Goal: Communication & Community: Share content

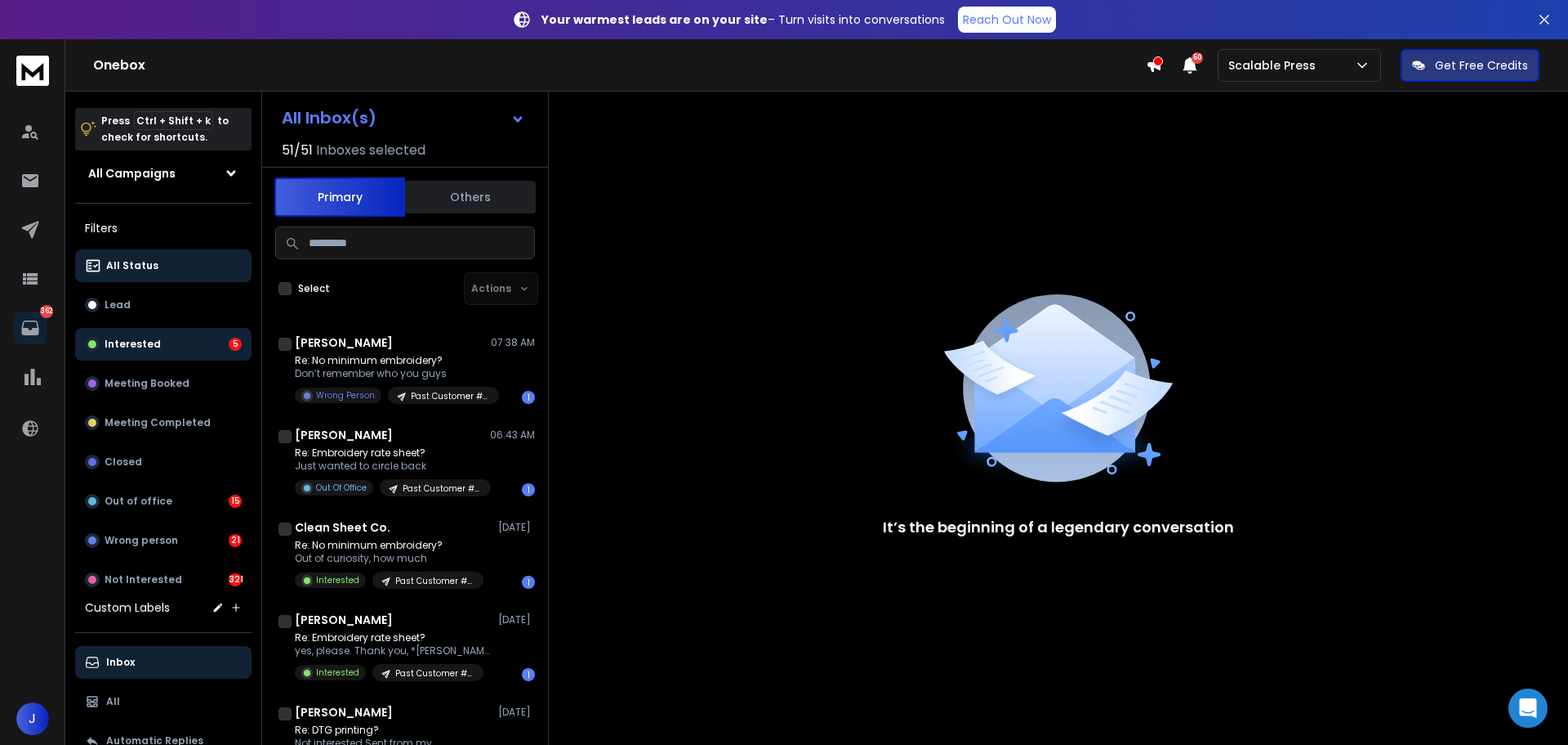
click at [159, 336] on button "Interested 5" at bounding box center [164, 344] width 176 height 33
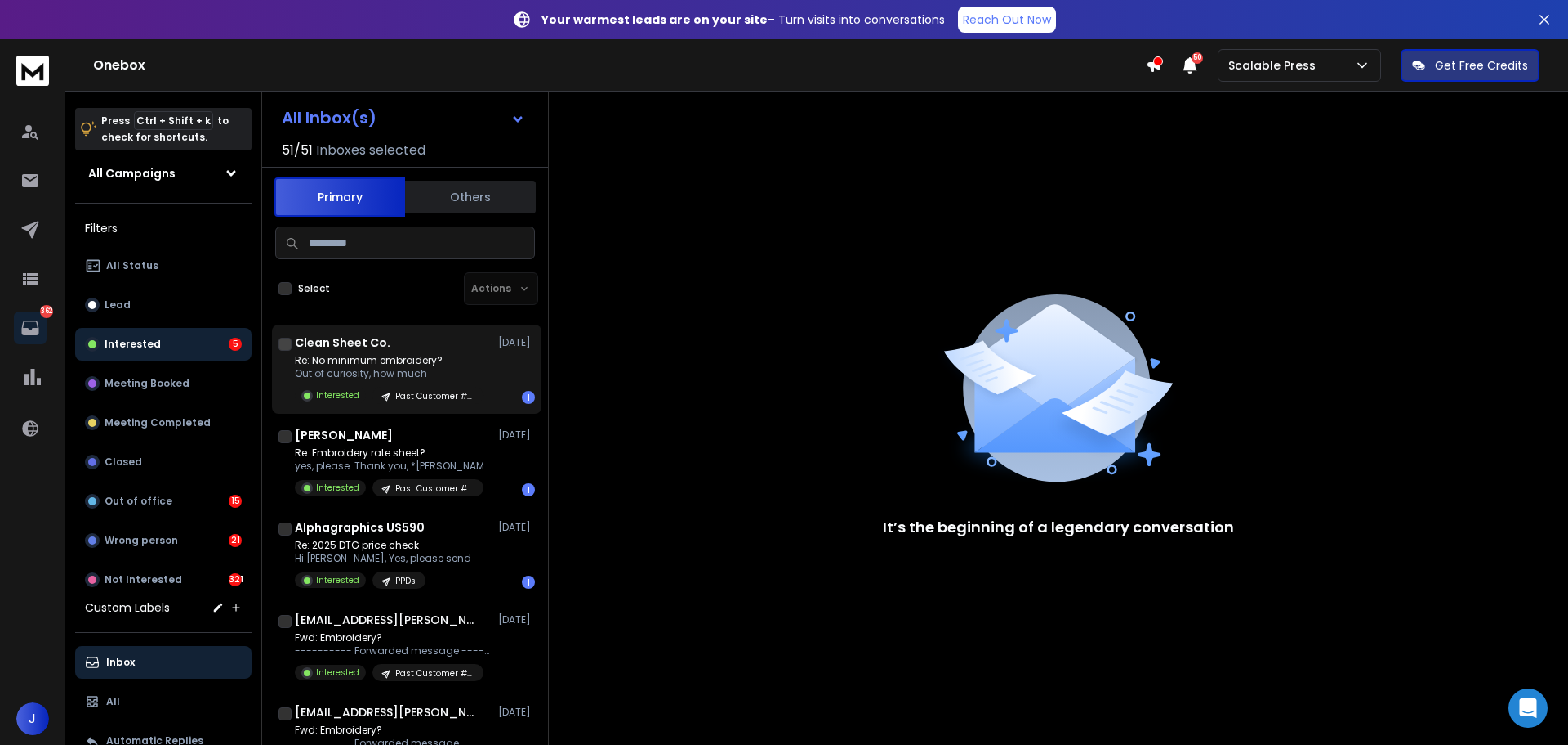
click at [424, 375] on p "Out of curiosity, how much" at bounding box center [389, 374] width 189 height 13
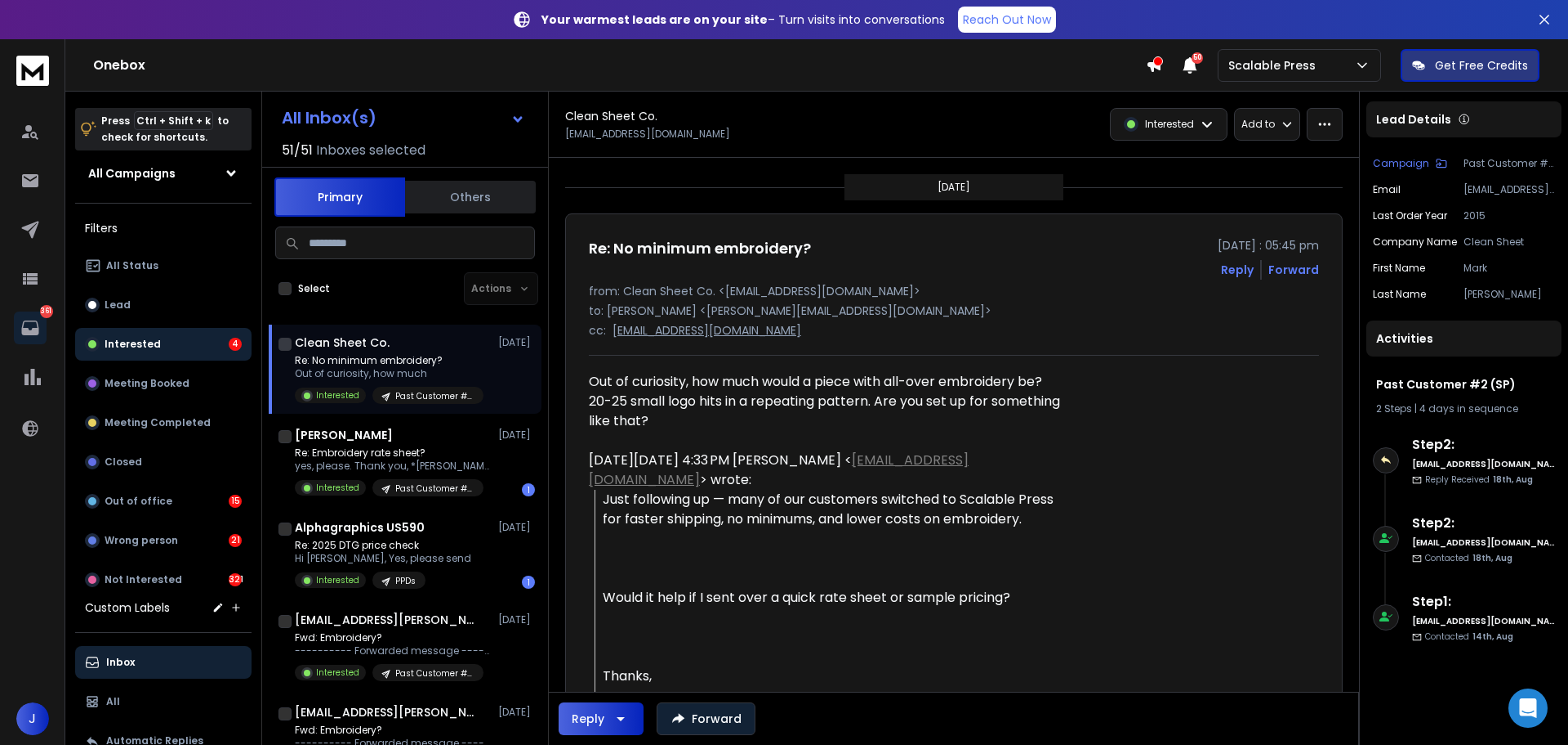
click at [704, 720] on button "Forward" at bounding box center [706, 718] width 99 height 33
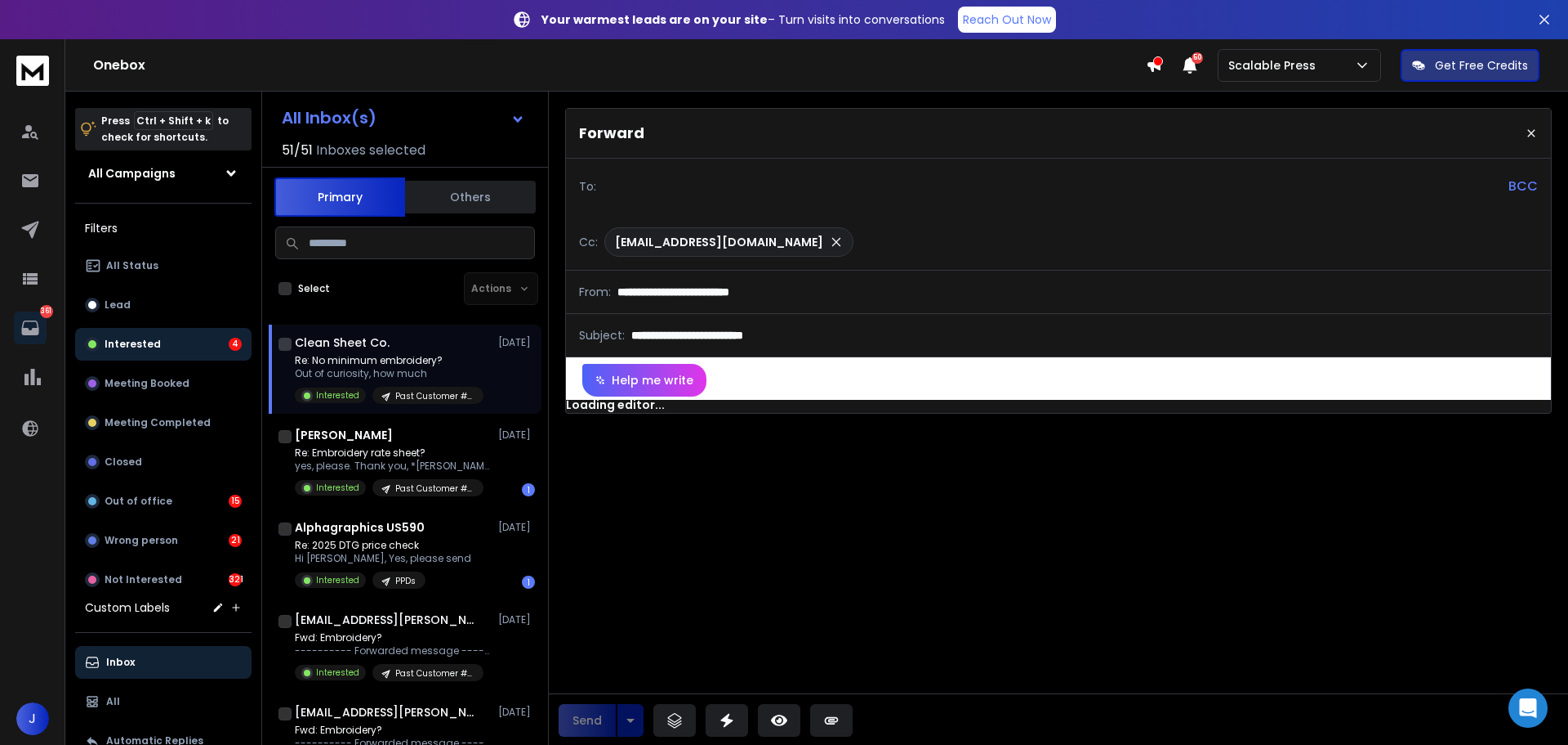
click at [639, 187] on input at bounding box center [660, 186] width 114 height 29
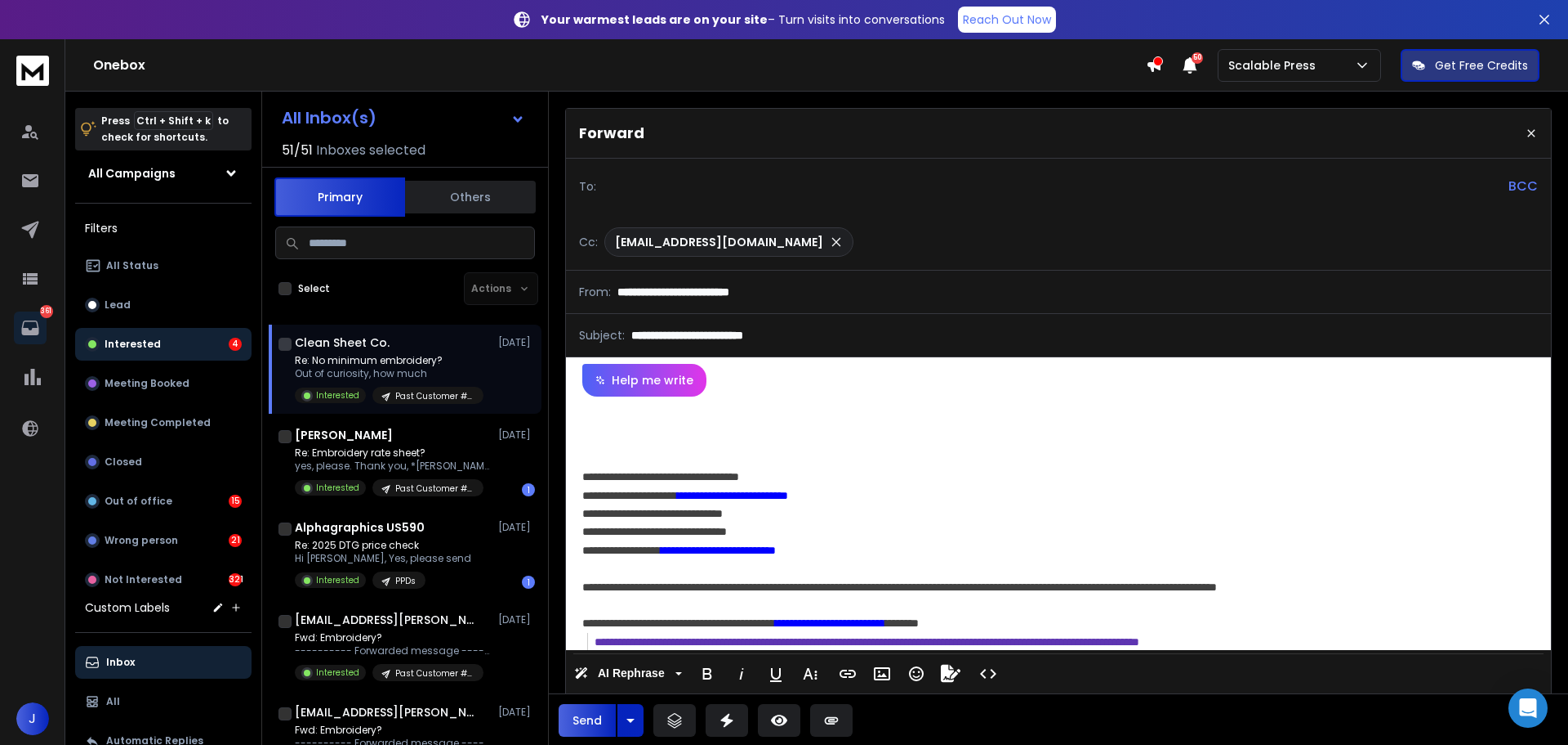
click at [639, 187] on input at bounding box center [660, 186] width 114 height 29
type input "*******"
click at [830, 241] on icon at bounding box center [837, 242] width 13 height 13
click at [683, 195] on div "jasmine" at bounding box center [646, 186] width 88 height 29
click at [676, 190] on icon at bounding box center [674, 186] width 9 height 9
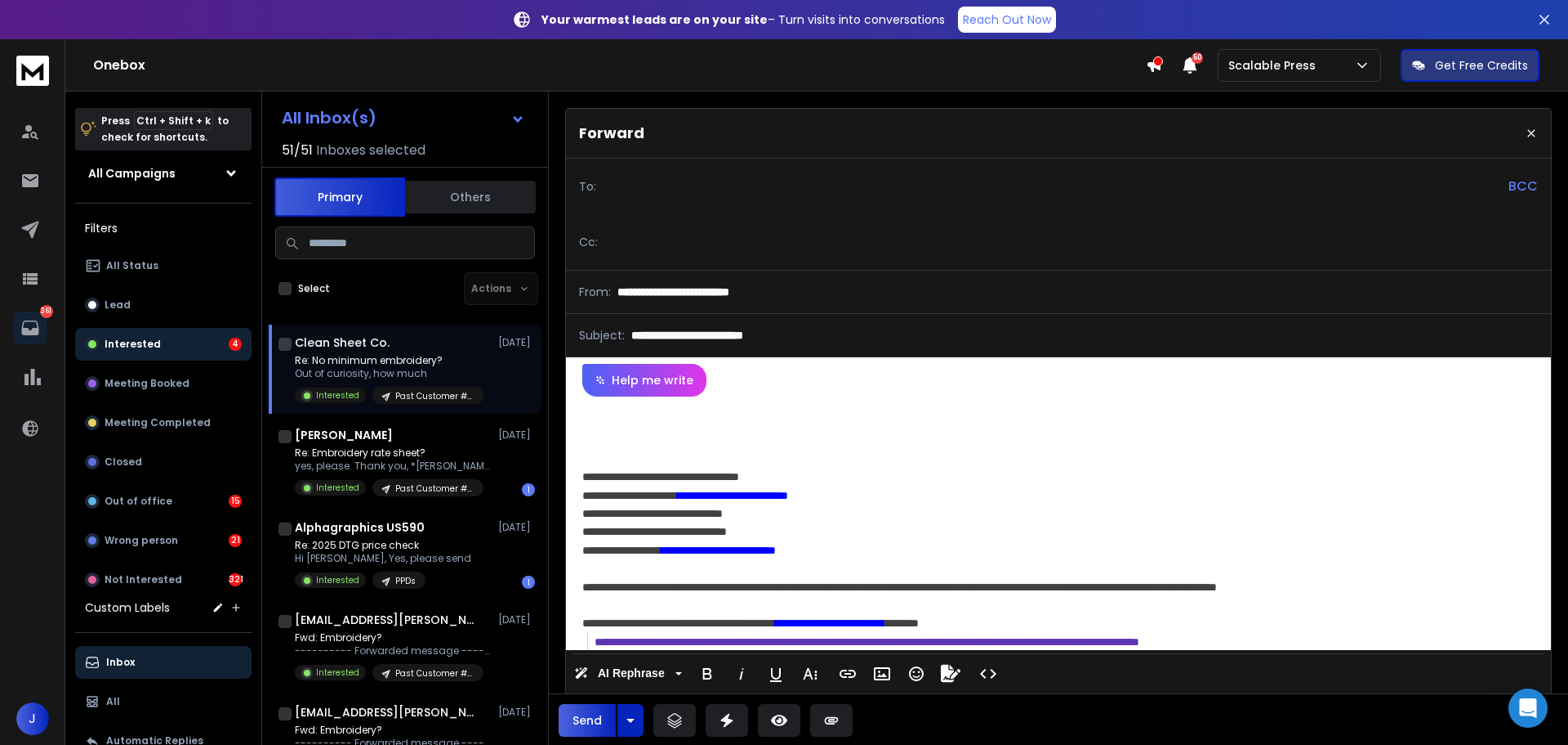
click at [662, 187] on input at bounding box center [660, 186] width 114 height 29
type input "**********"
click at [598, 732] on button "Send" at bounding box center [588, 720] width 57 height 33
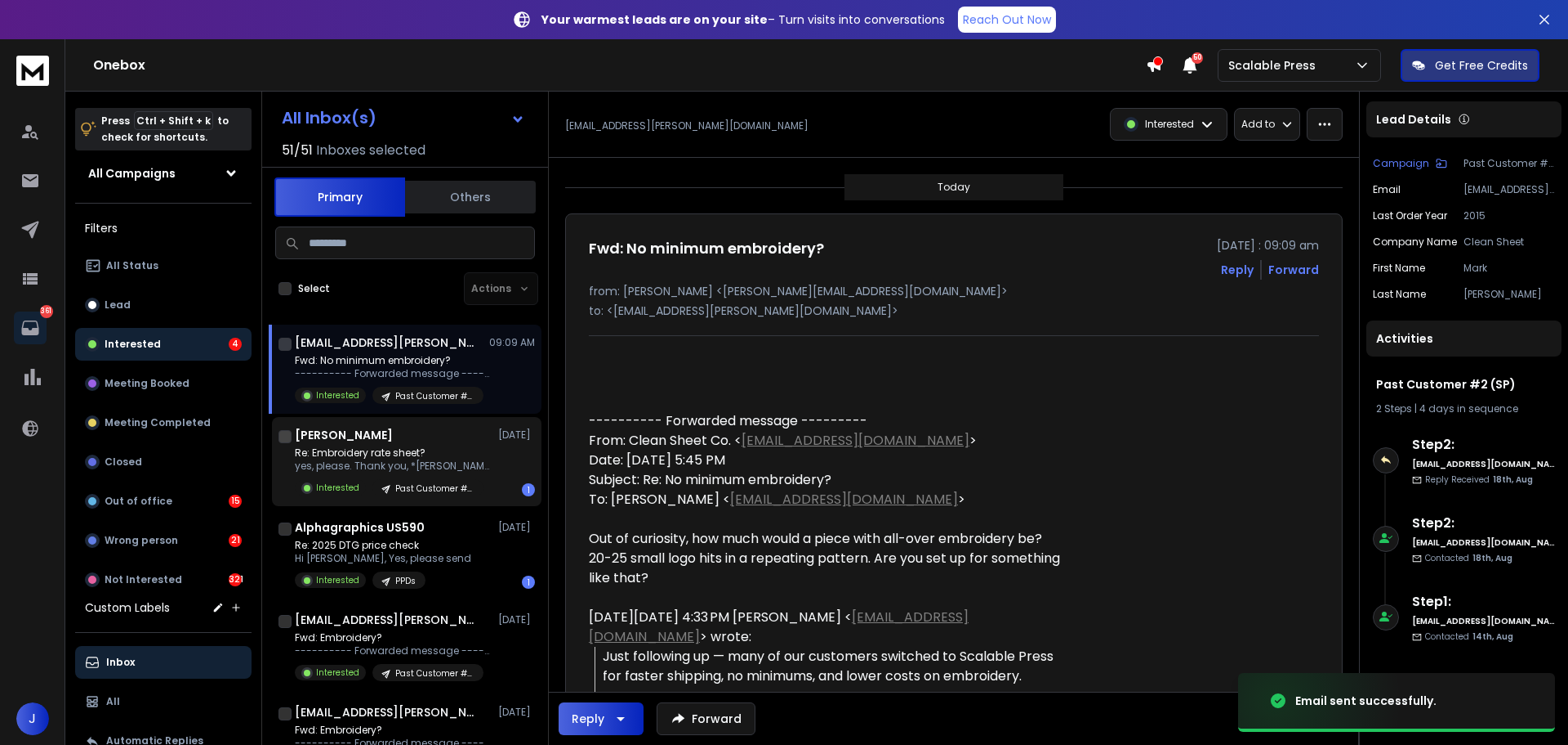
click at [453, 449] on p "Re: Embroidery rate sheet?" at bounding box center [393, 453] width 196 height 13
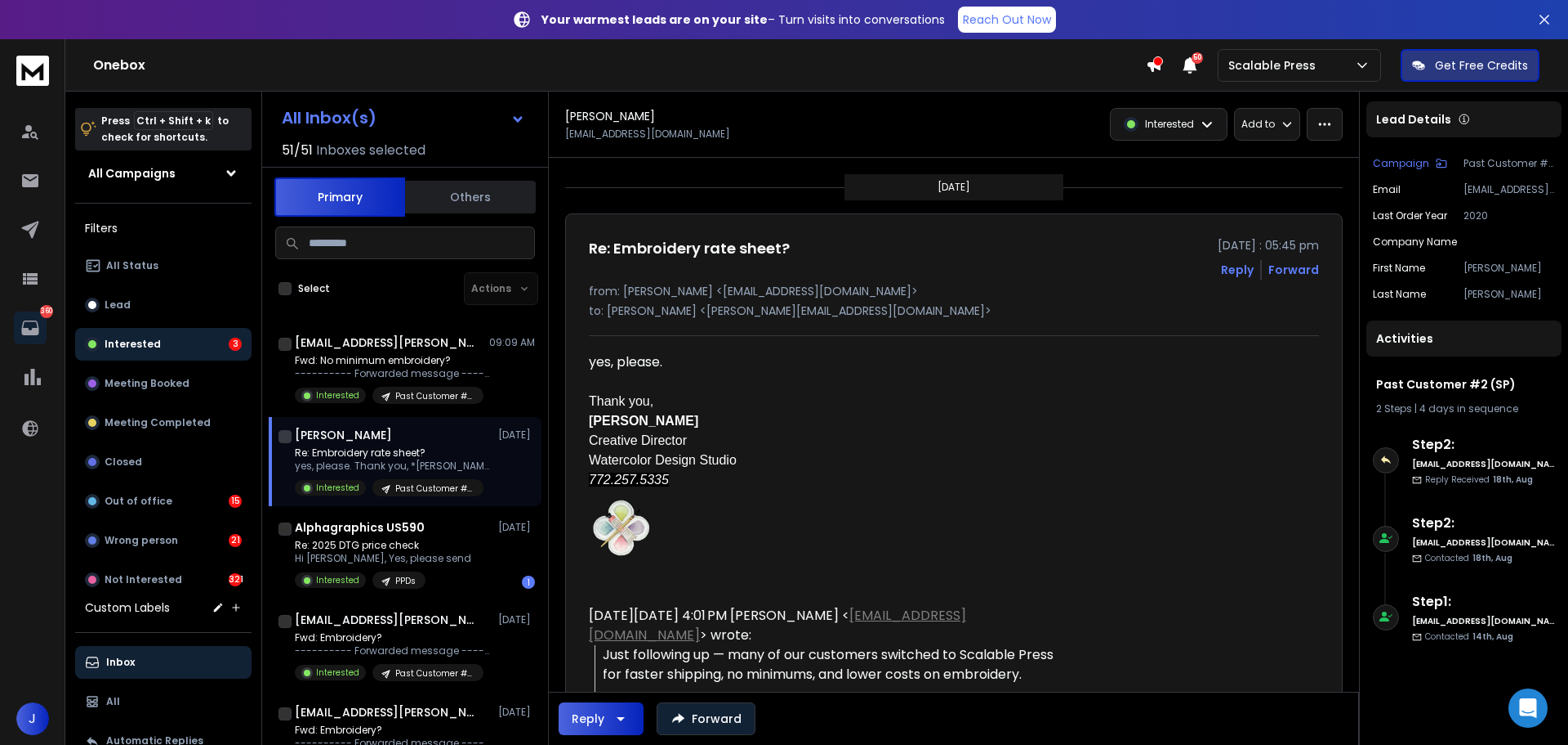
click at [688, 716] on button "Forward" at bounding box center [706, 718] width 99 height 33
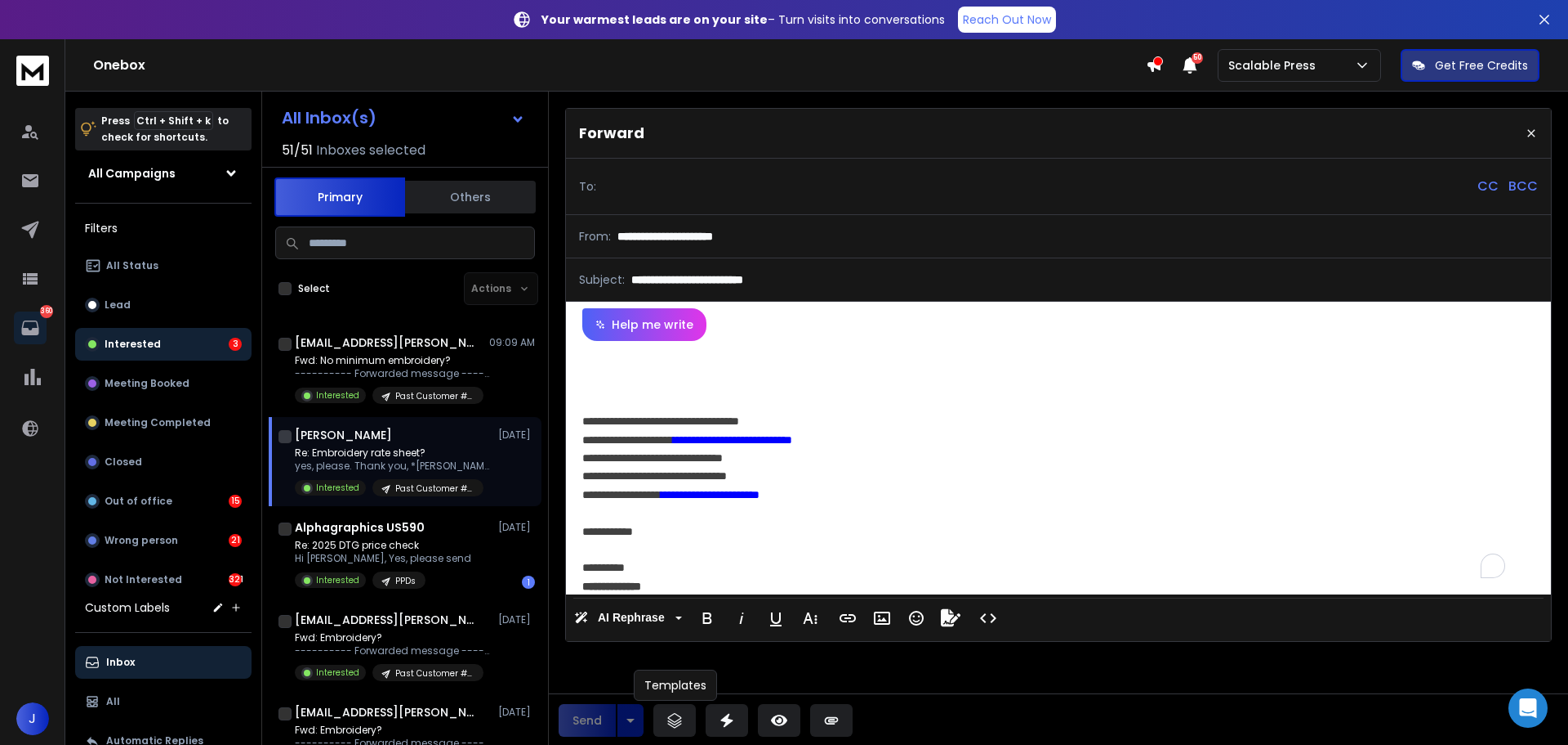
click at [619, 197] on input at bounding box center [660, 186] width 114 height 29
type input "**********"
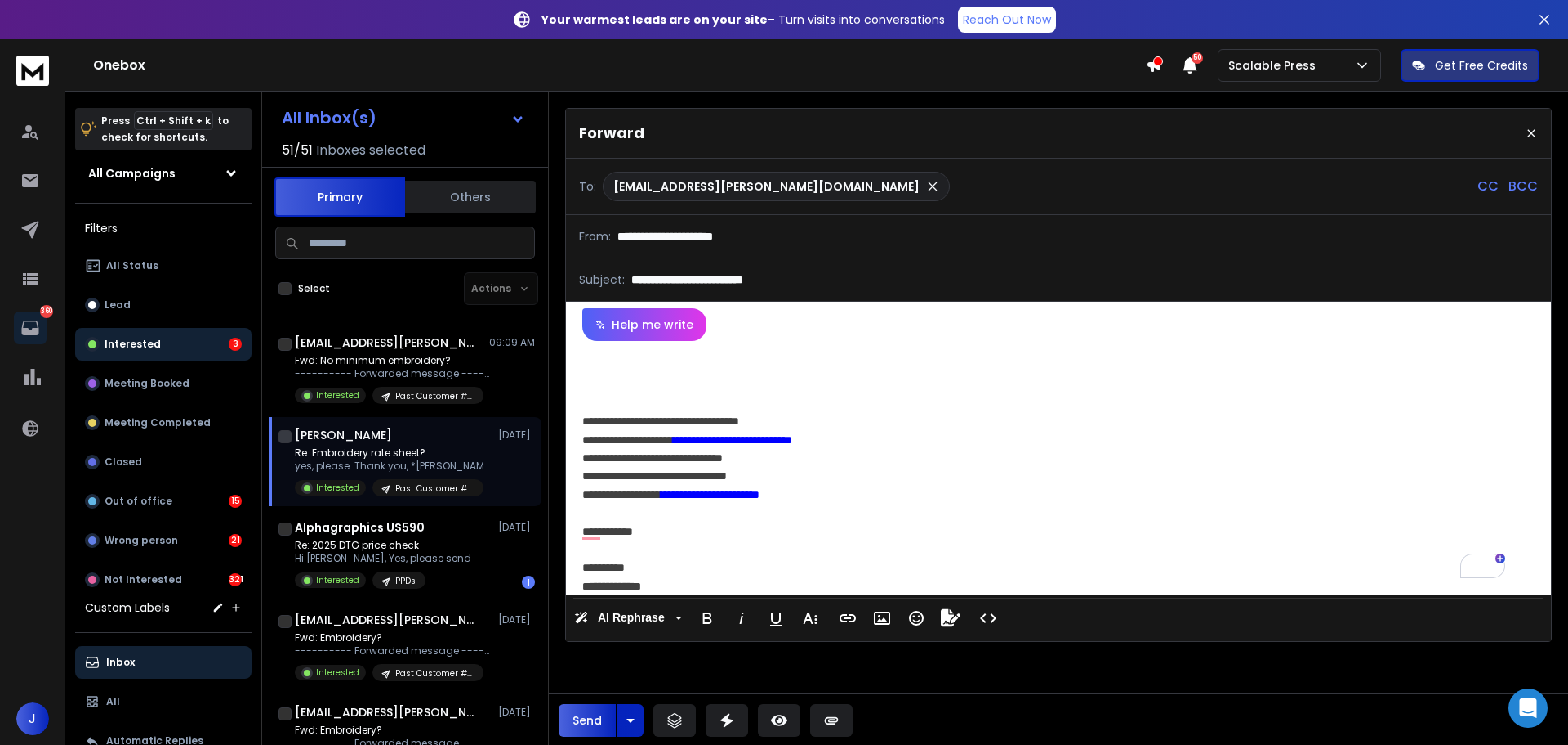
click at [593, 720] on button "Send" at bounding box center [588, 720] width 57 height 33
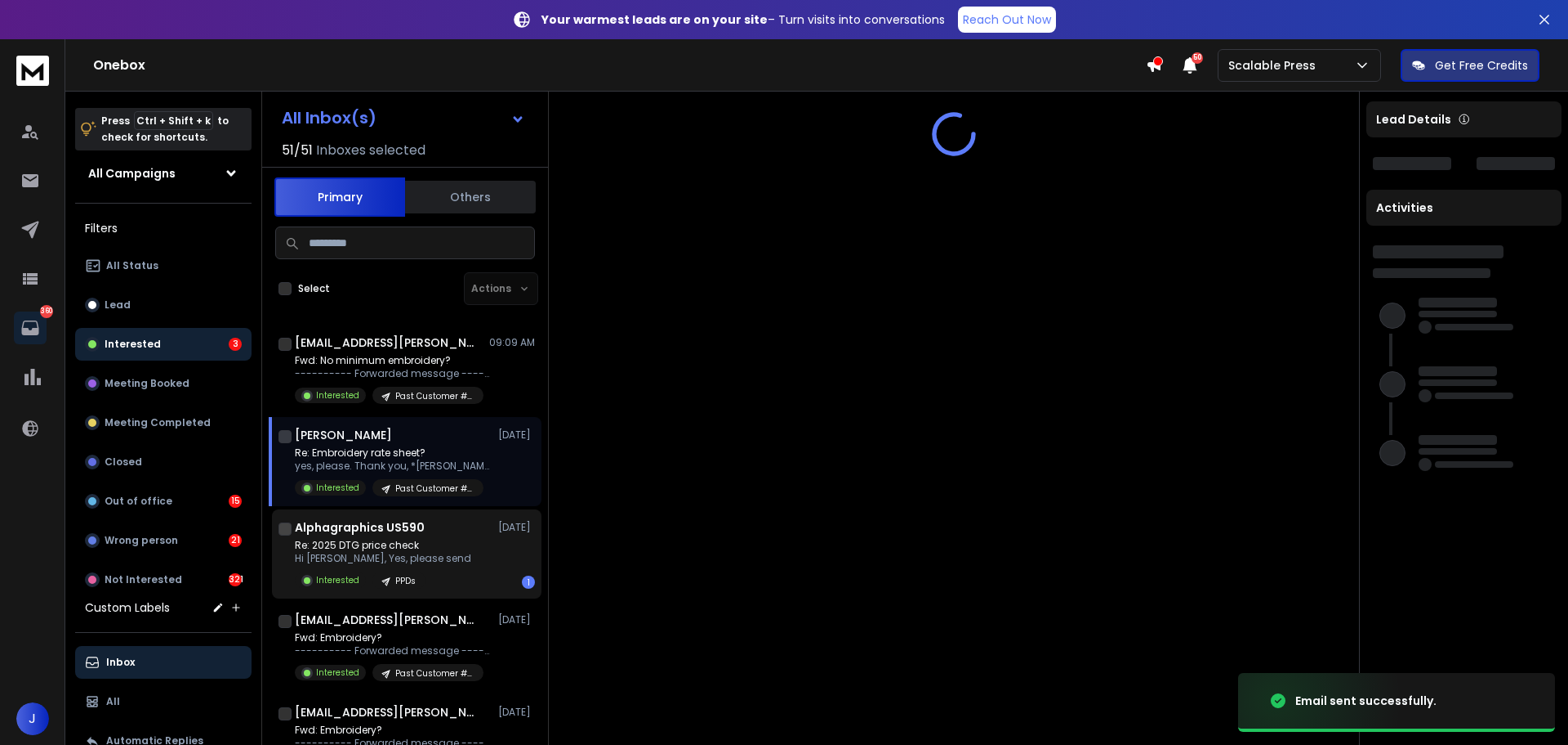
click at [486, 558] on div "Re: 2025 DTG price check Hi [PERSON_NAME], Yes, please send Interested PPDs 1" at bounding box center [415, 563] width 240 height 50
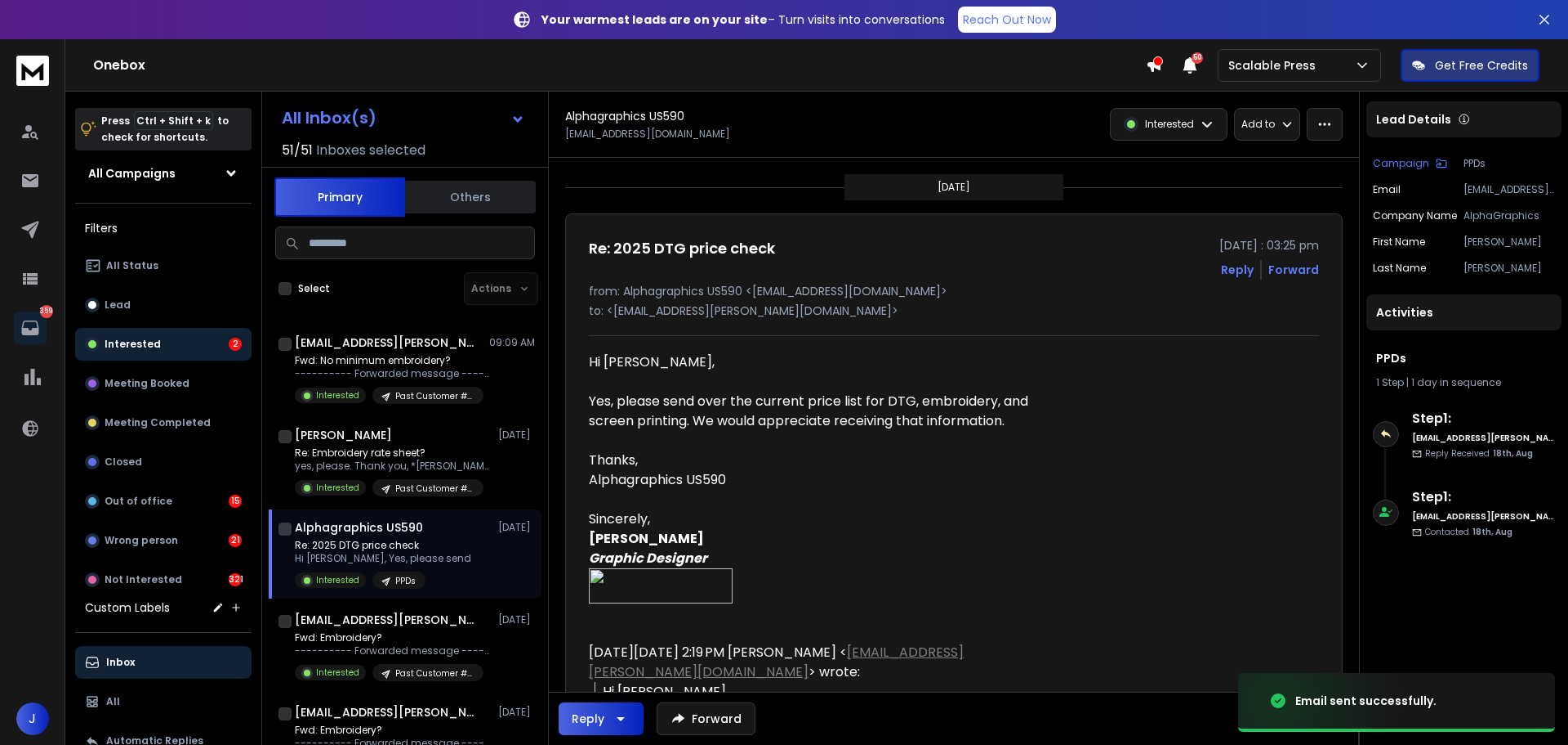
click at [486, 558] on div "Re: 2025 DTG price check Hi [PERSON_NAME], Yes, please send Interested PPDs" at bounding box center [415, 563] width 240 height 50
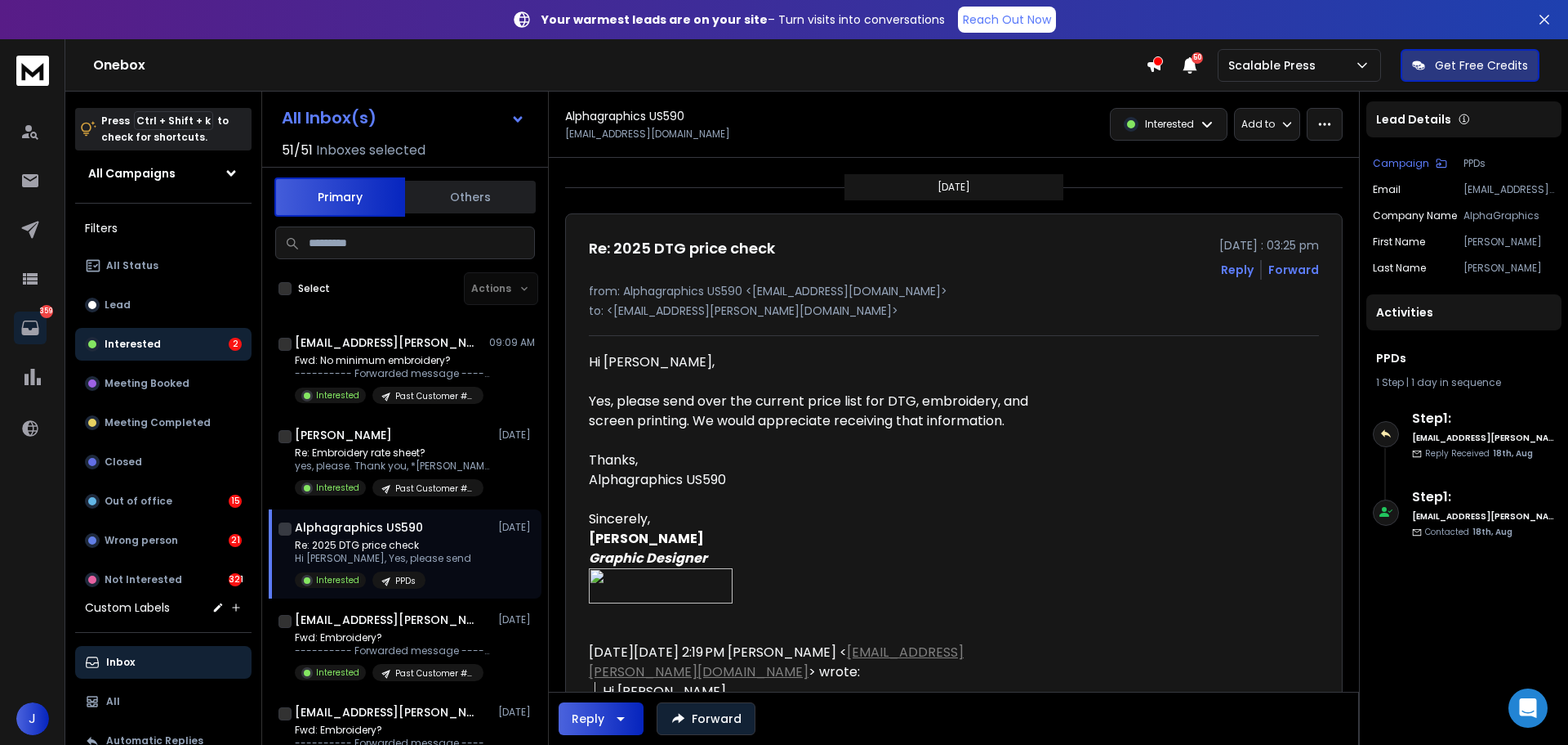
click at [705, 705] on button "Forward" at bounding box center [706, 718] width 99 height 33
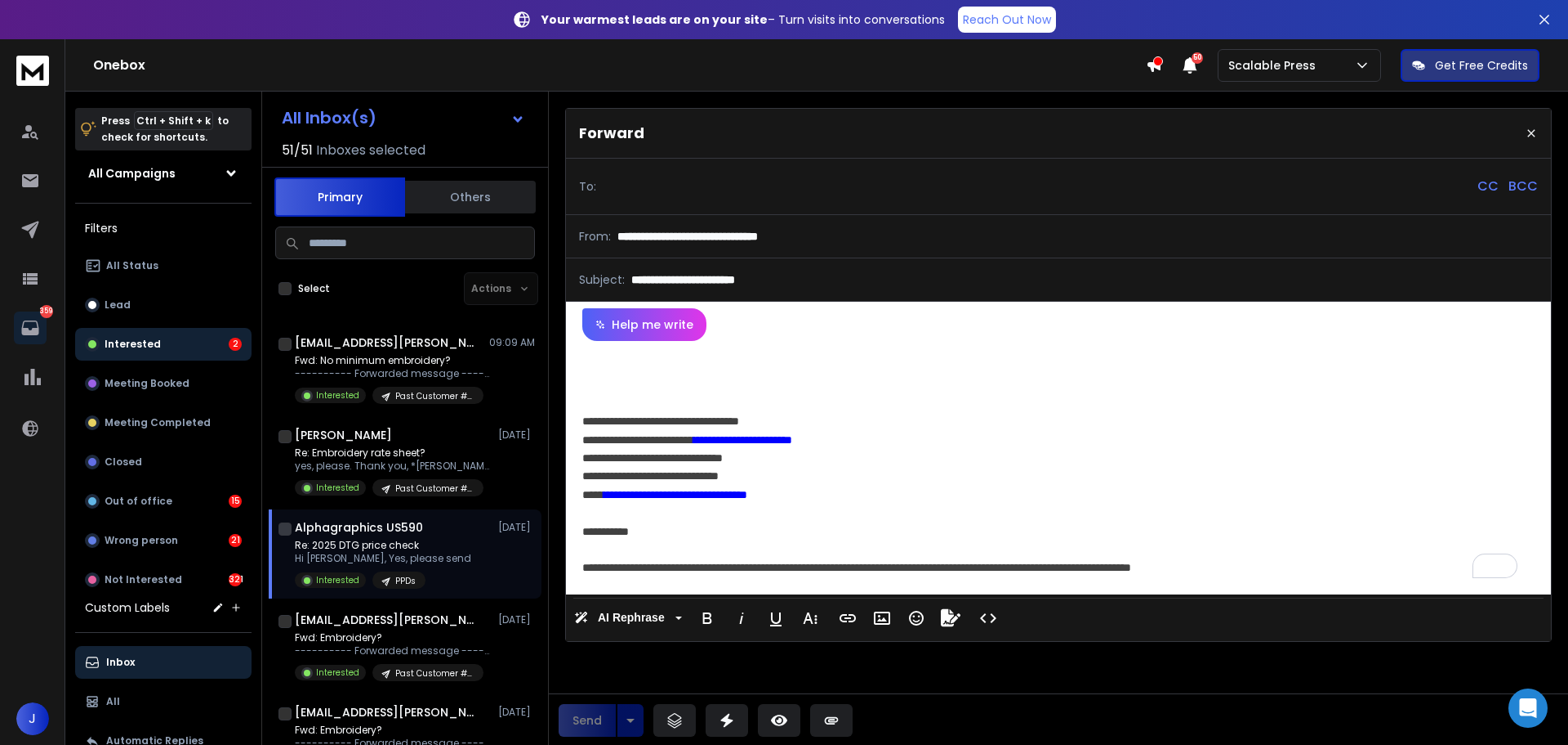
click at [607, 183] on input at bounding box center [660, 186] width 114 height 29
type input "**********"
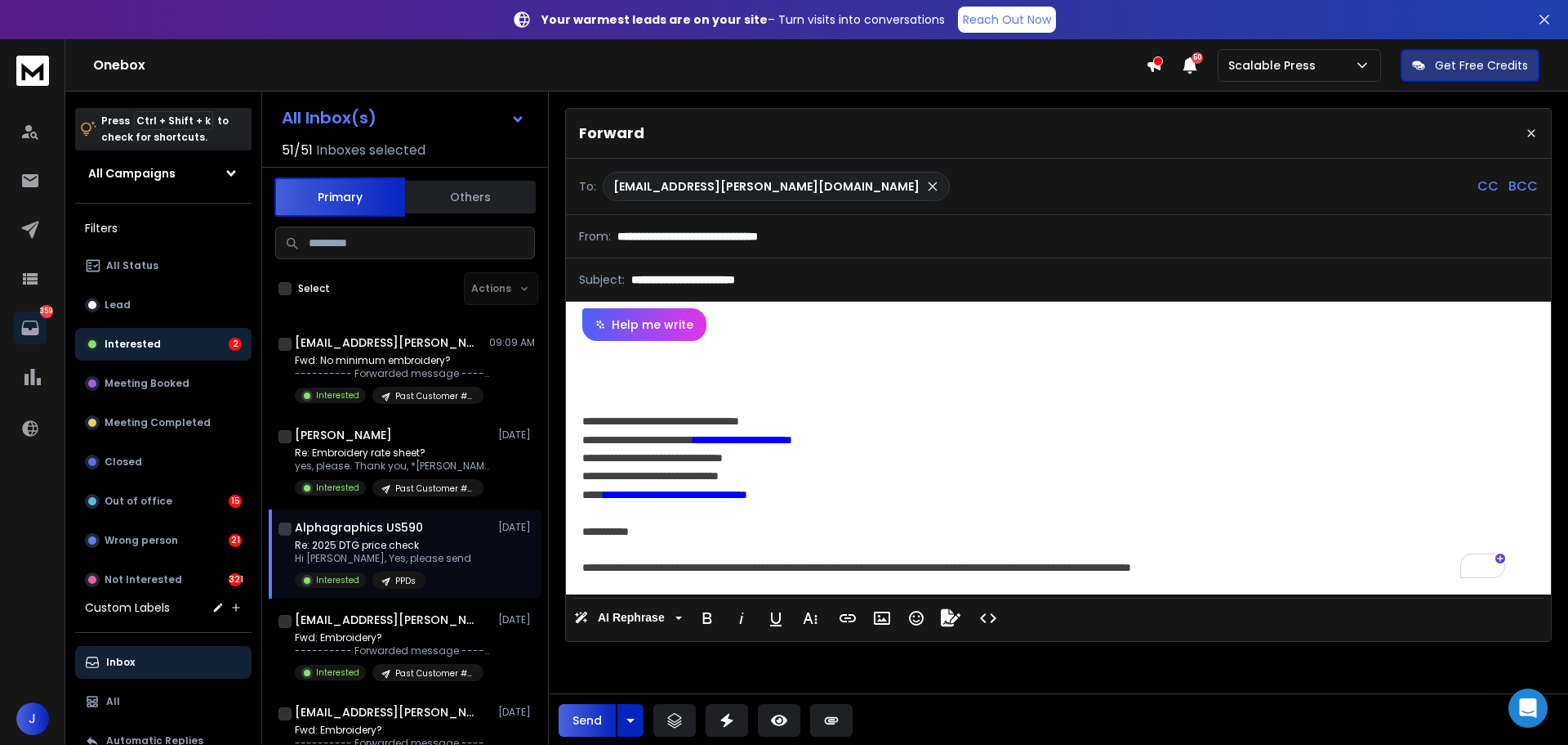
click at [586, 716] on button "Send" at bounding box center [588, 720] width 57 height 33
